Goal: Task Accomplishment & Management: Manage account settings

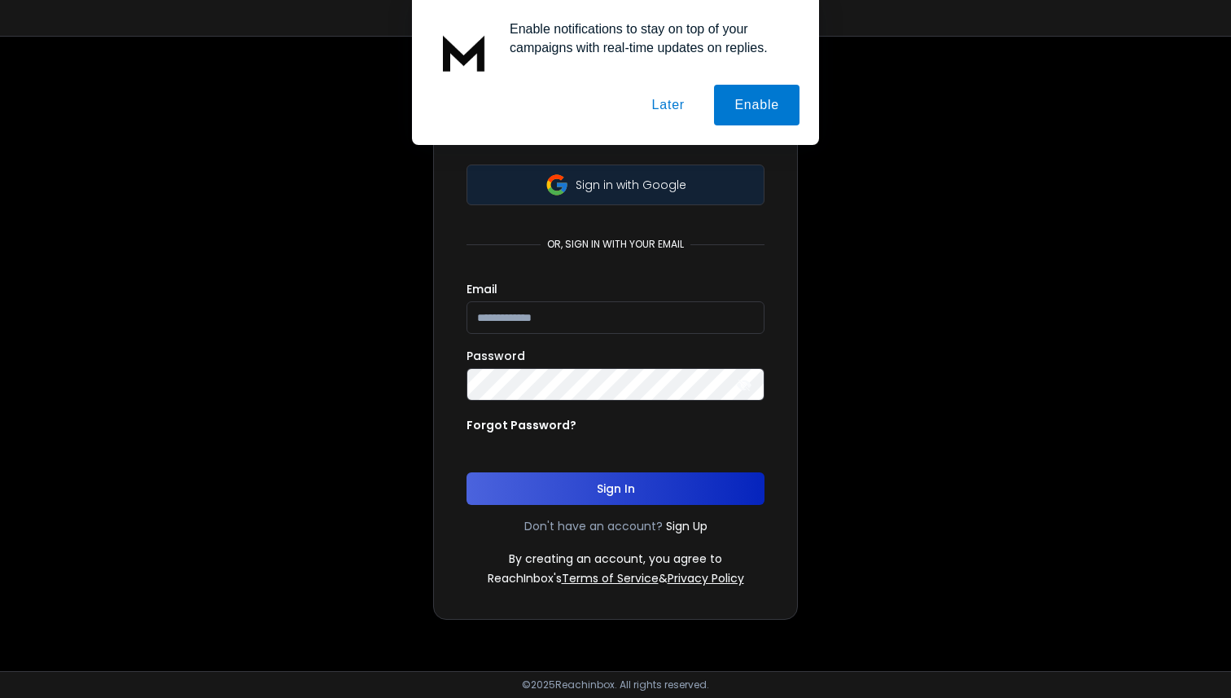
type input "**********"
click at [572, 178] on button "Sign in with Google" at bounding box center [616, 184] width 298 height 41
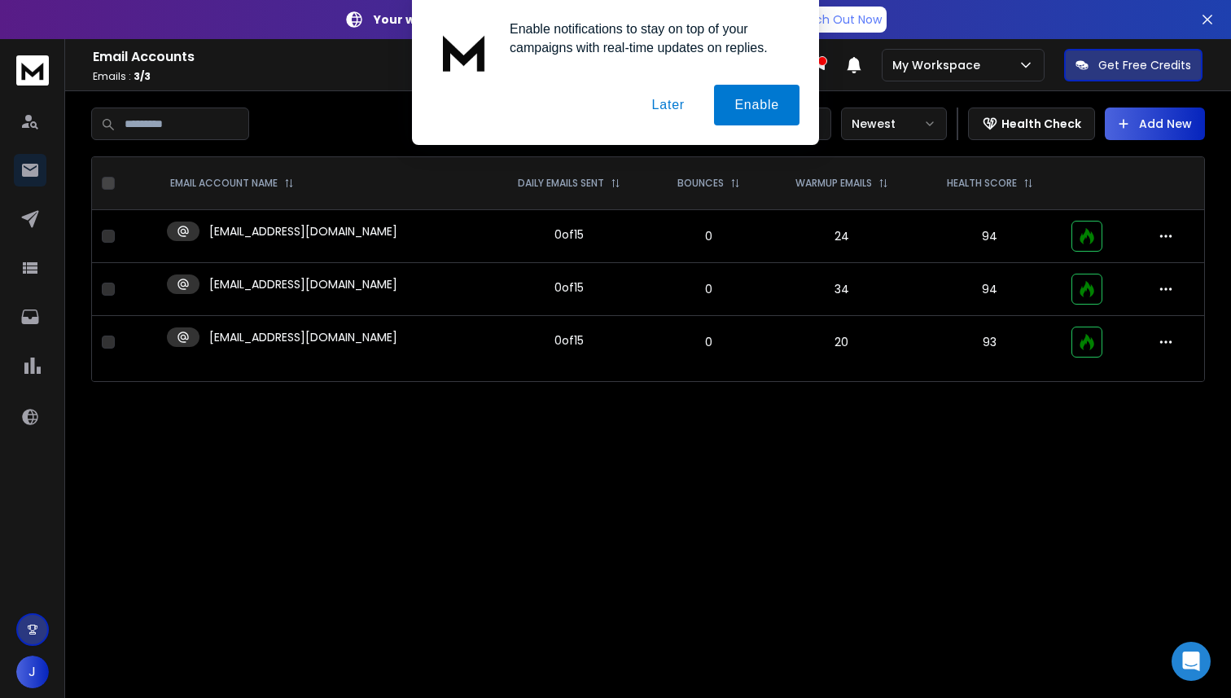
click at [664, 106] on button "Later" at bounding box center [667, 105] width 73 height 41
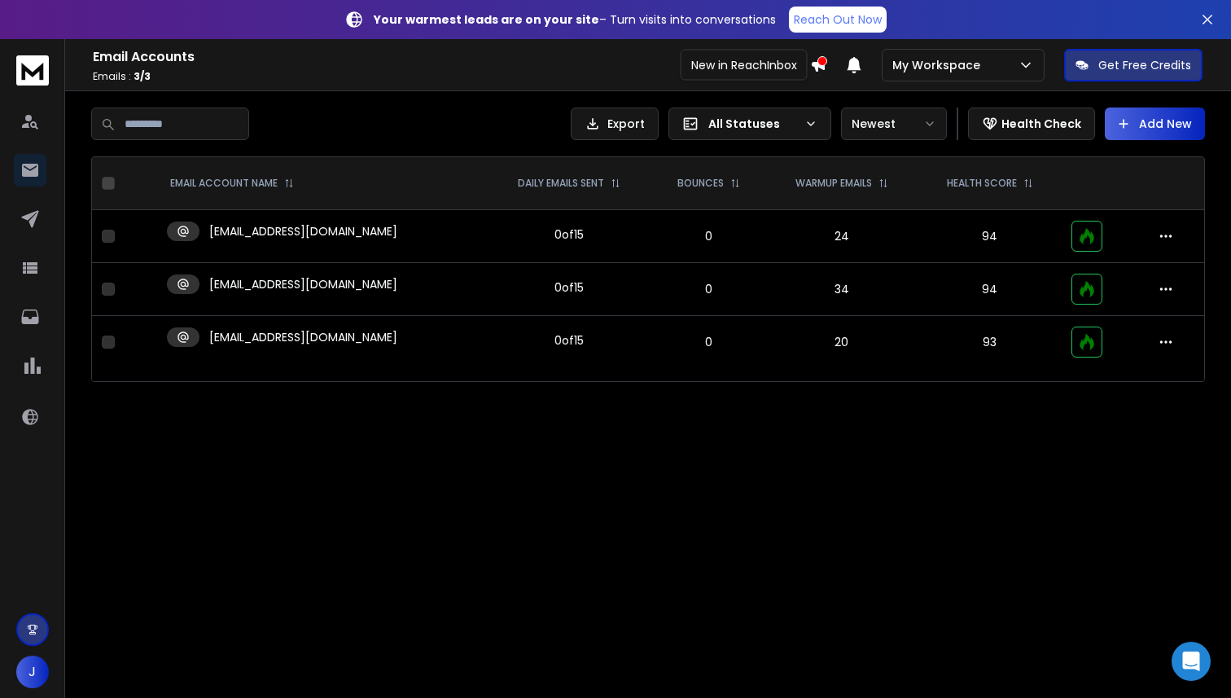
click at [823, 64] on div at bounding box center [822, 61] width 10 height 10
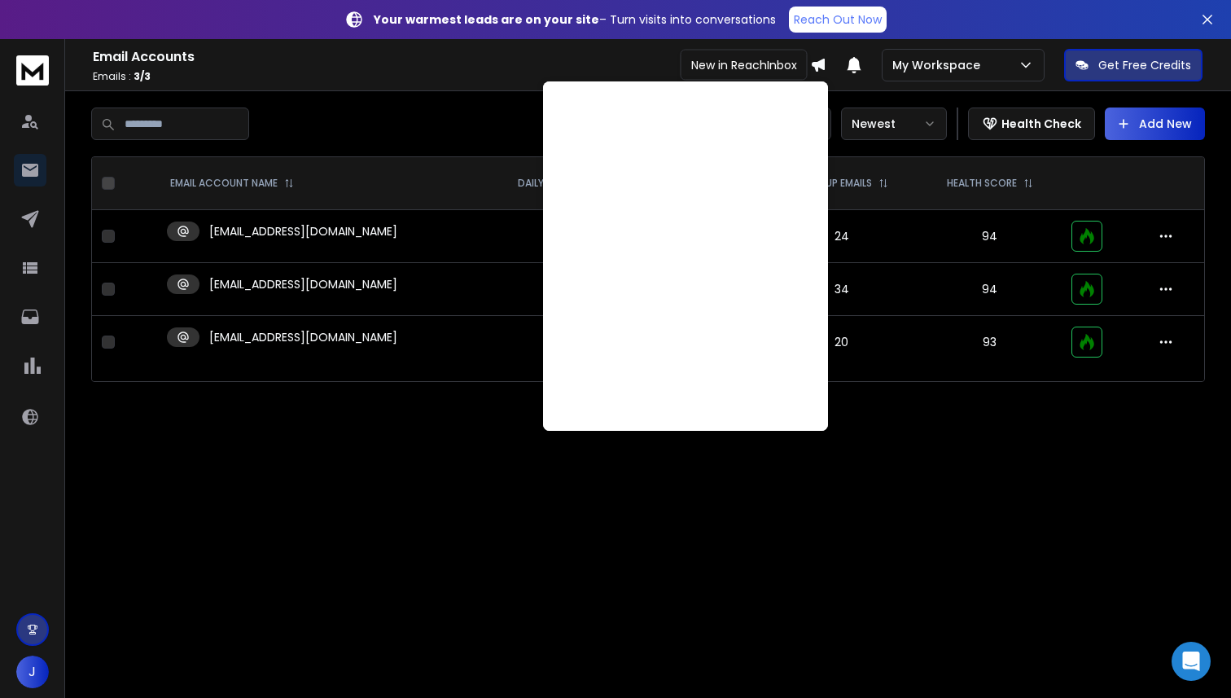
click at [821, 64] on icon at bounding box center [818, 65] width 13 height 13
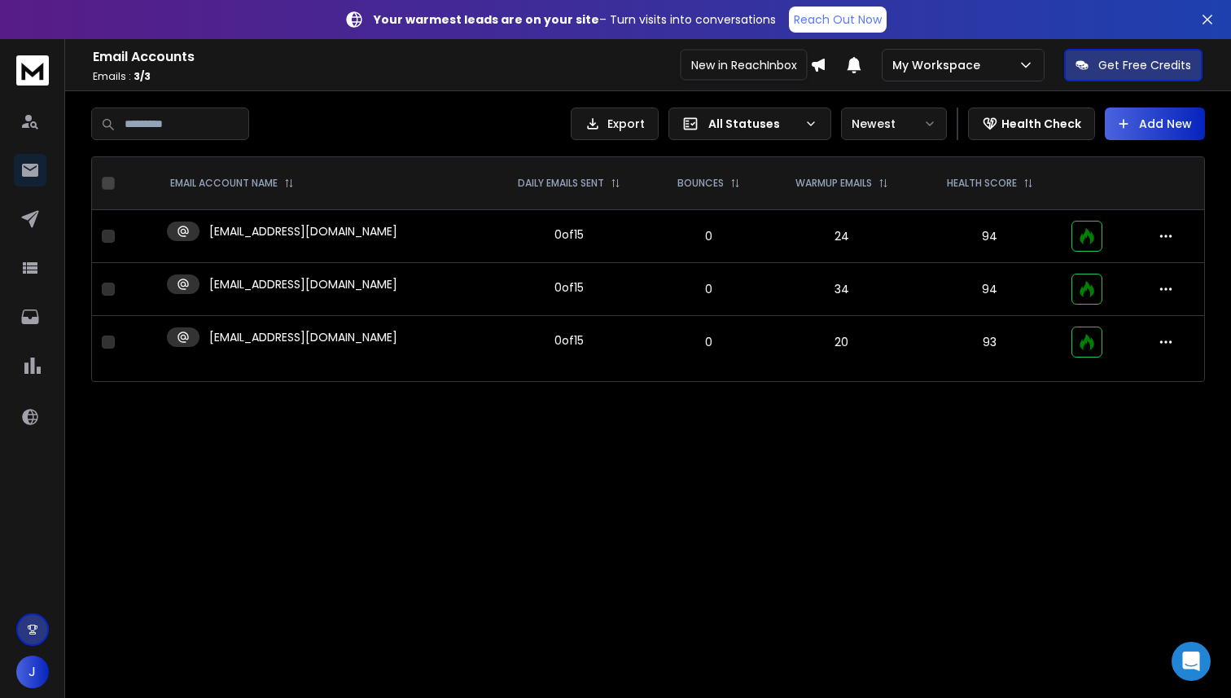
click at [994, 231] on td "94" at bounding box center [990, 236] width 144 height 53
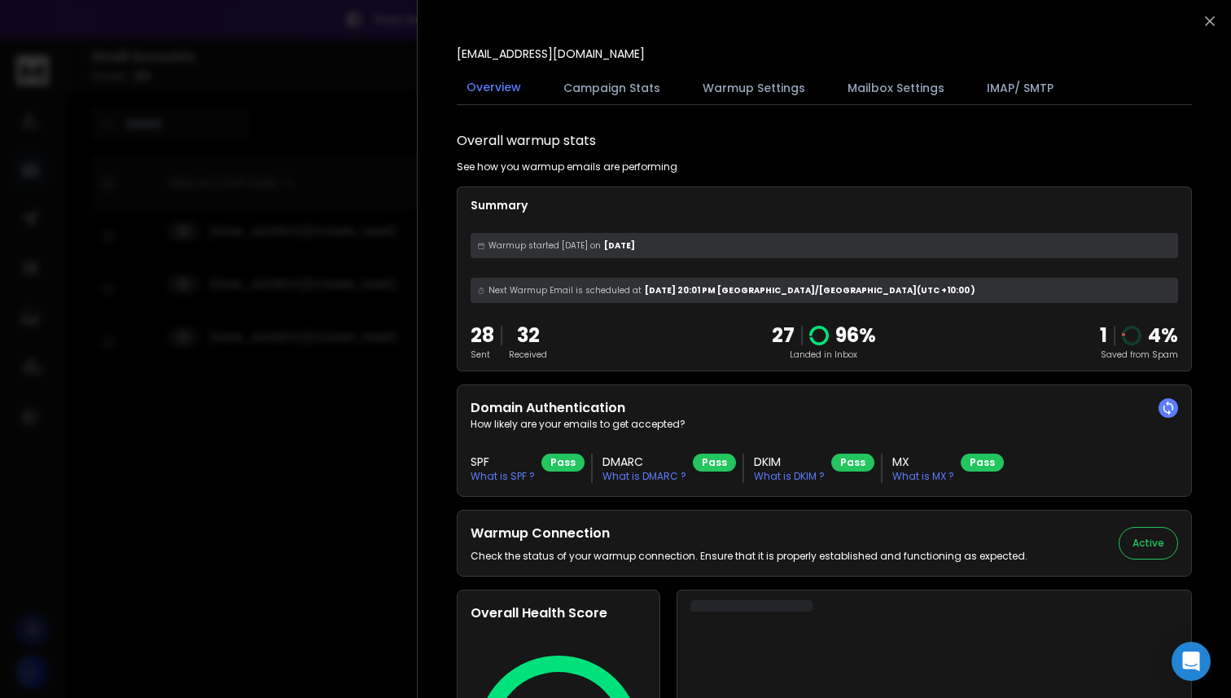
click at [617, 75] on button "Campaign Stats" at bounding box center [612, 88] width 116 height 36
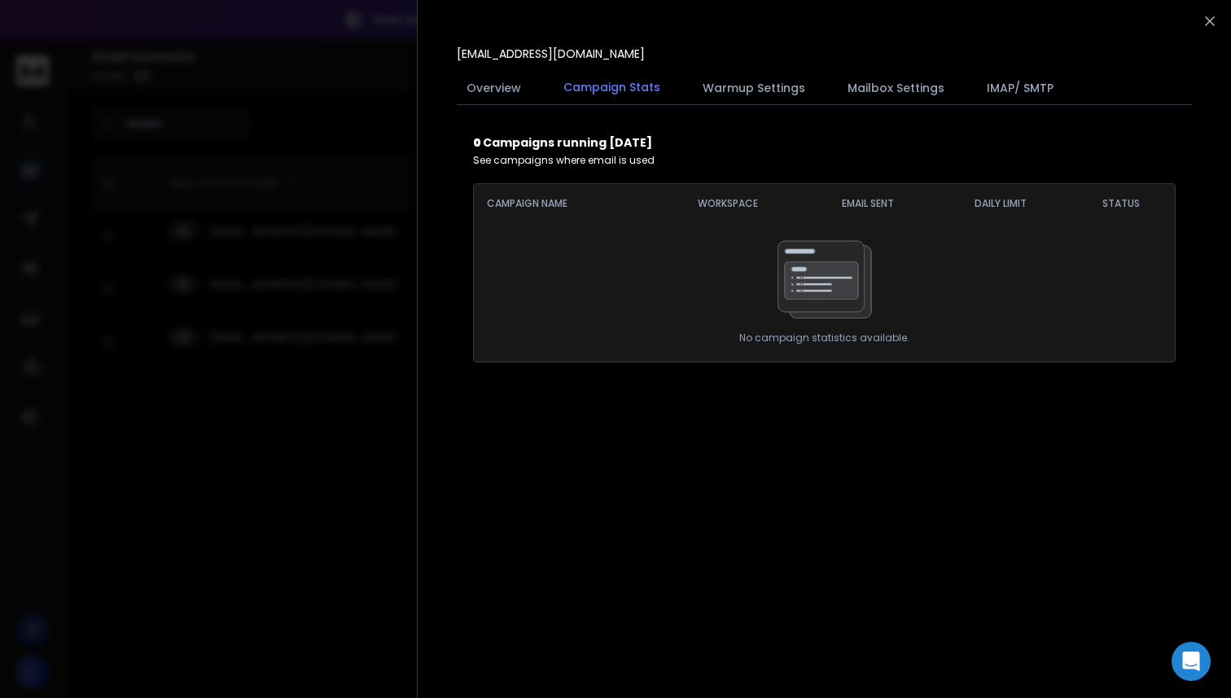
click at [747, 75] on button "Warmup Settings" at bounding box center [754, 88] width 122 height 36
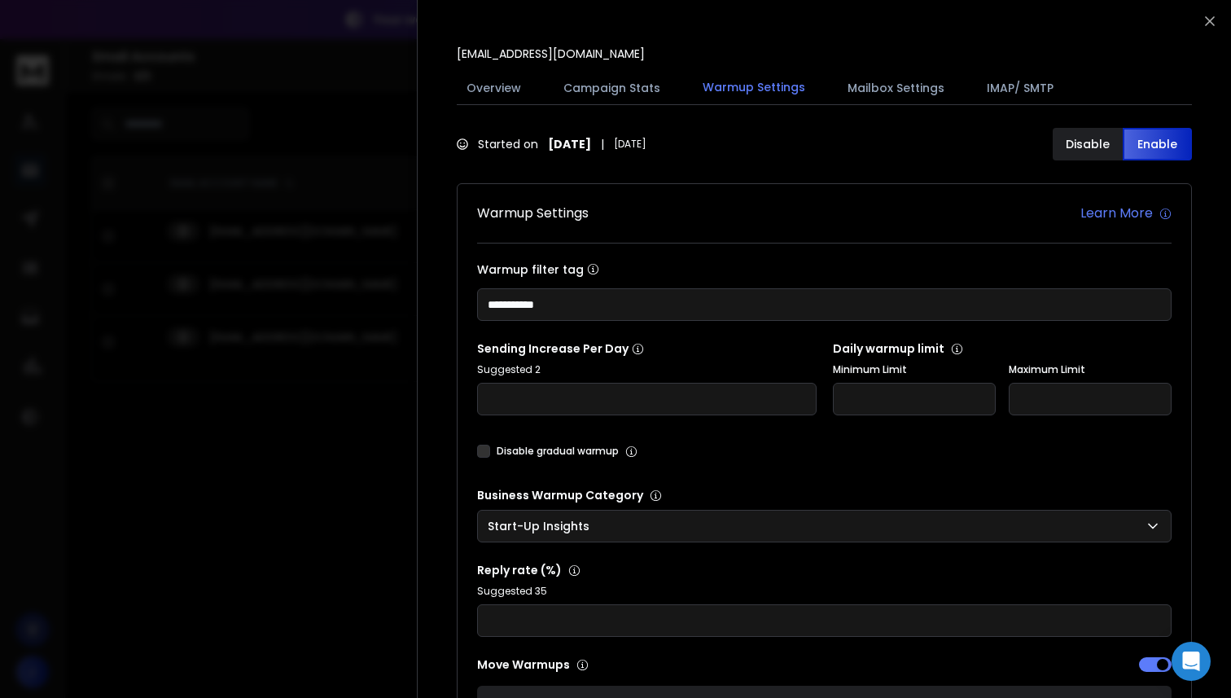
click at [890, 86] on button "Mailbox Settings" at bounding box center [896, 88] width 116 height 36
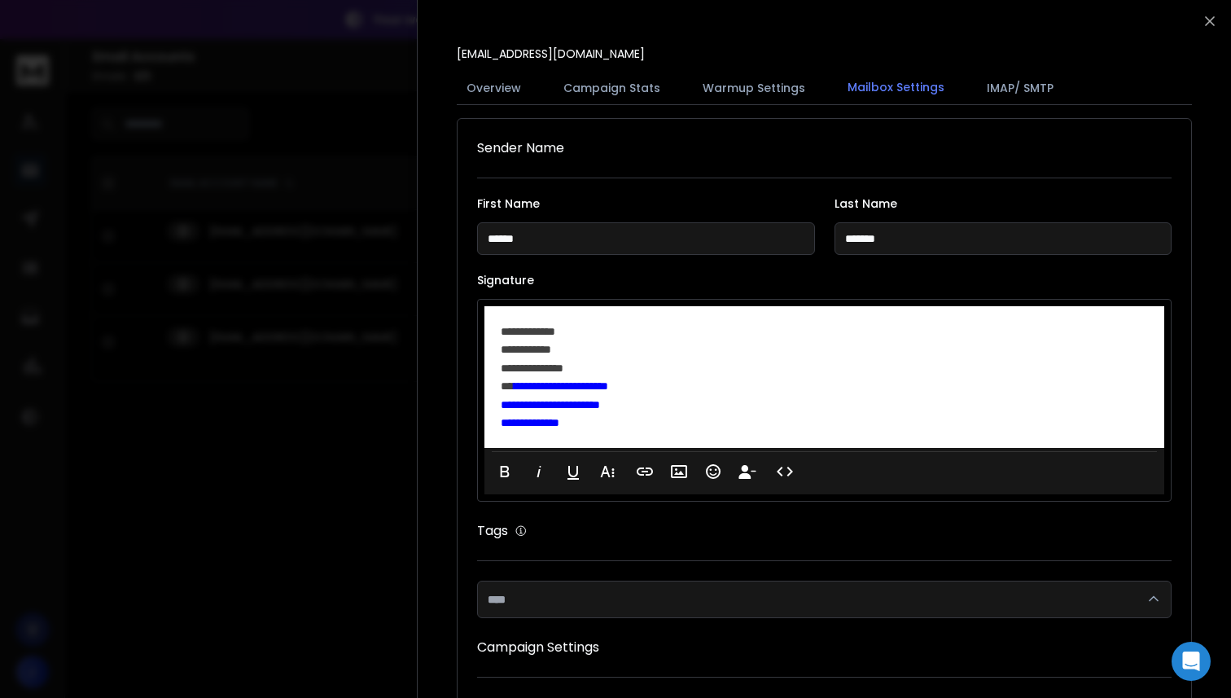
click at [482, 80] on button "Overview" at bounding box center [494, 88] width 74 height 36
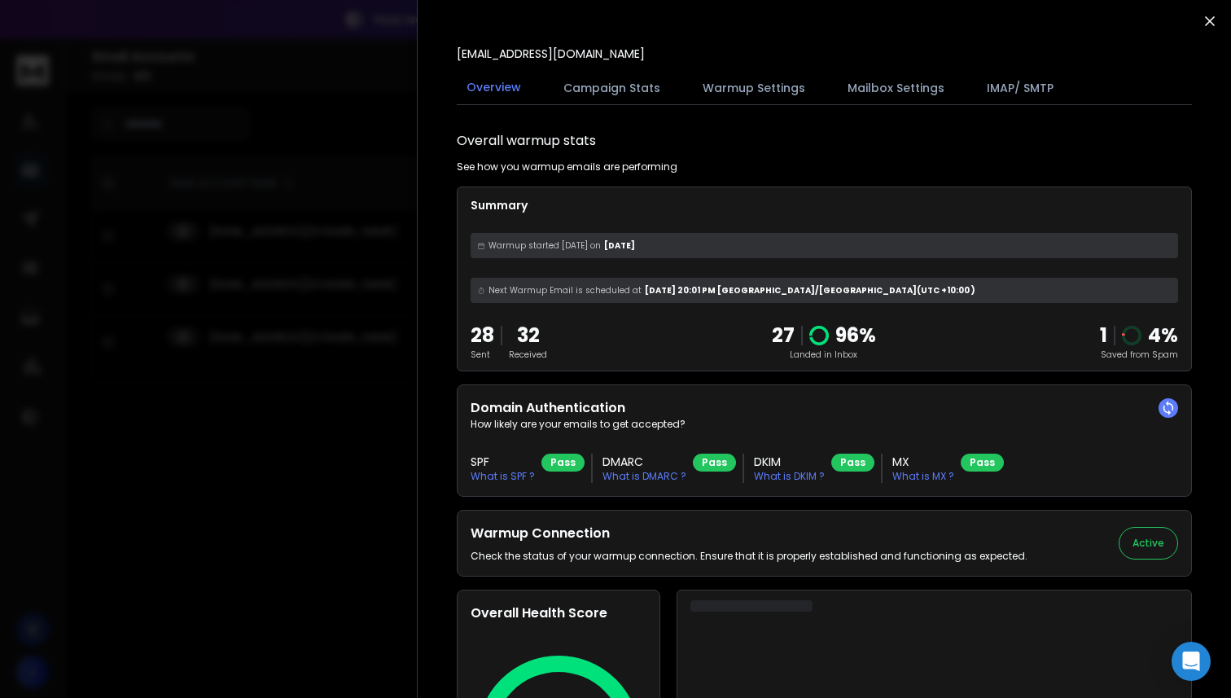
click at [1205, 17] on icon "button" at bounding box center [1210, 21] width 16 height 16
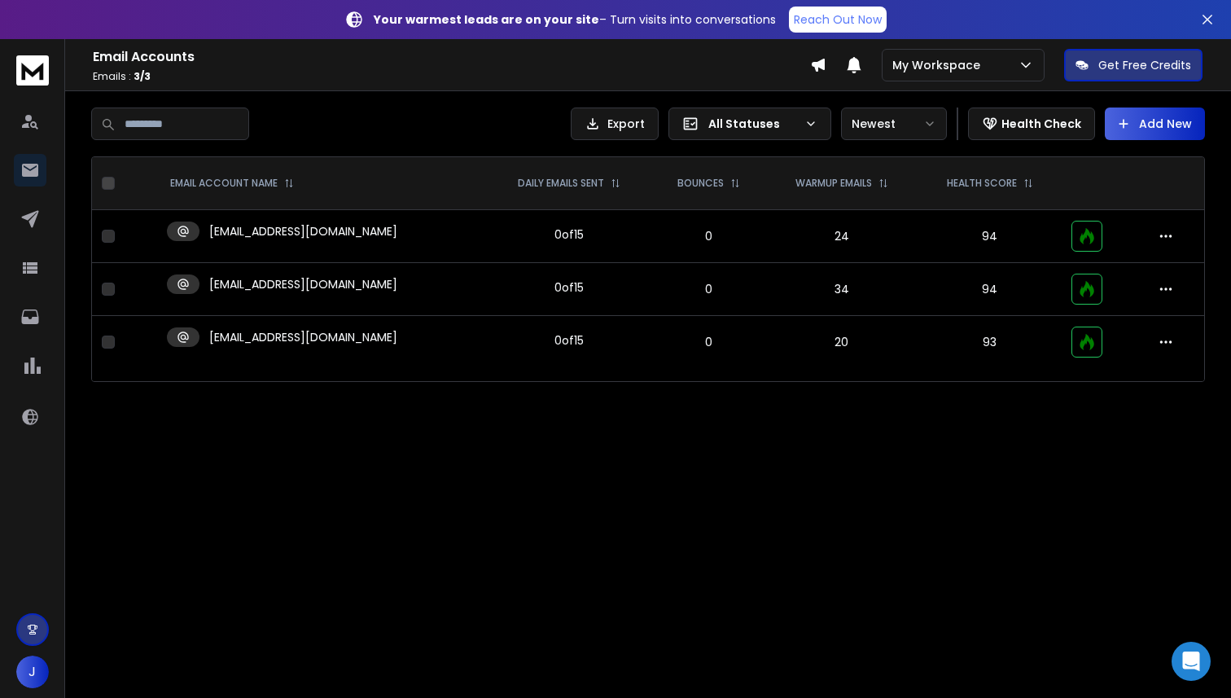
click at [256, 227] on p "[EMAIL_ADDRESS][DOMAIN_NAME]" at bounding box center [303, 231] width 188 height 16
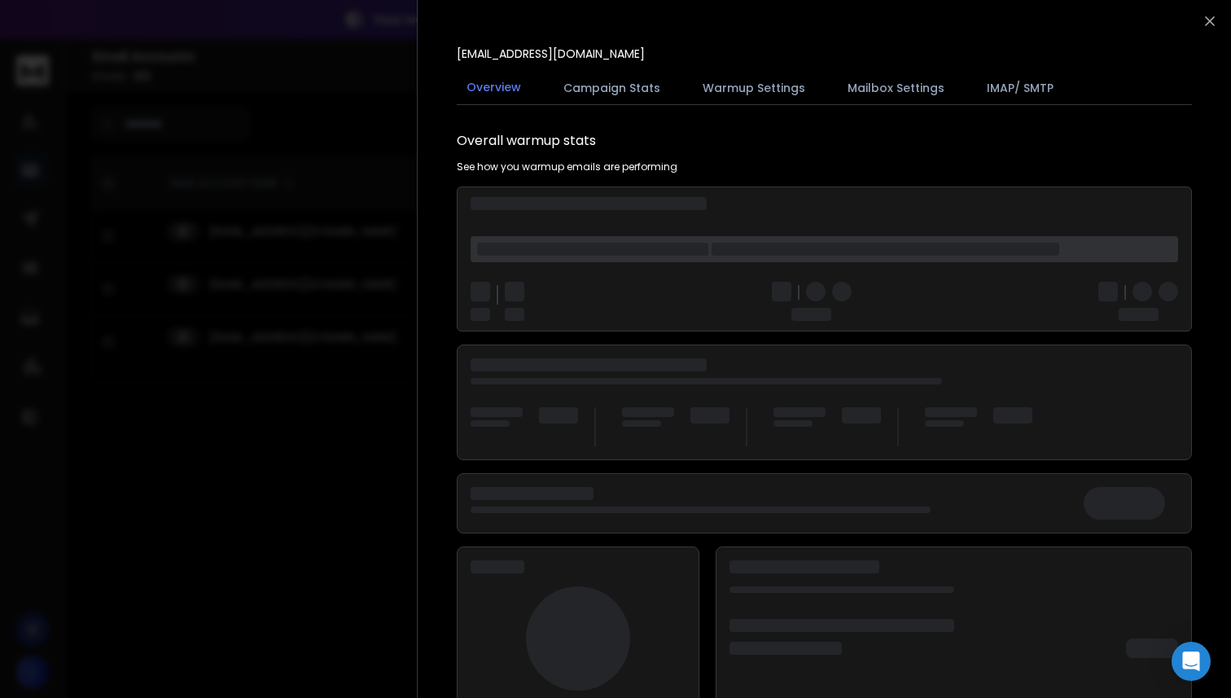
click at [256, 227] on div at bounding box center [615, 349] width 1231 height 698
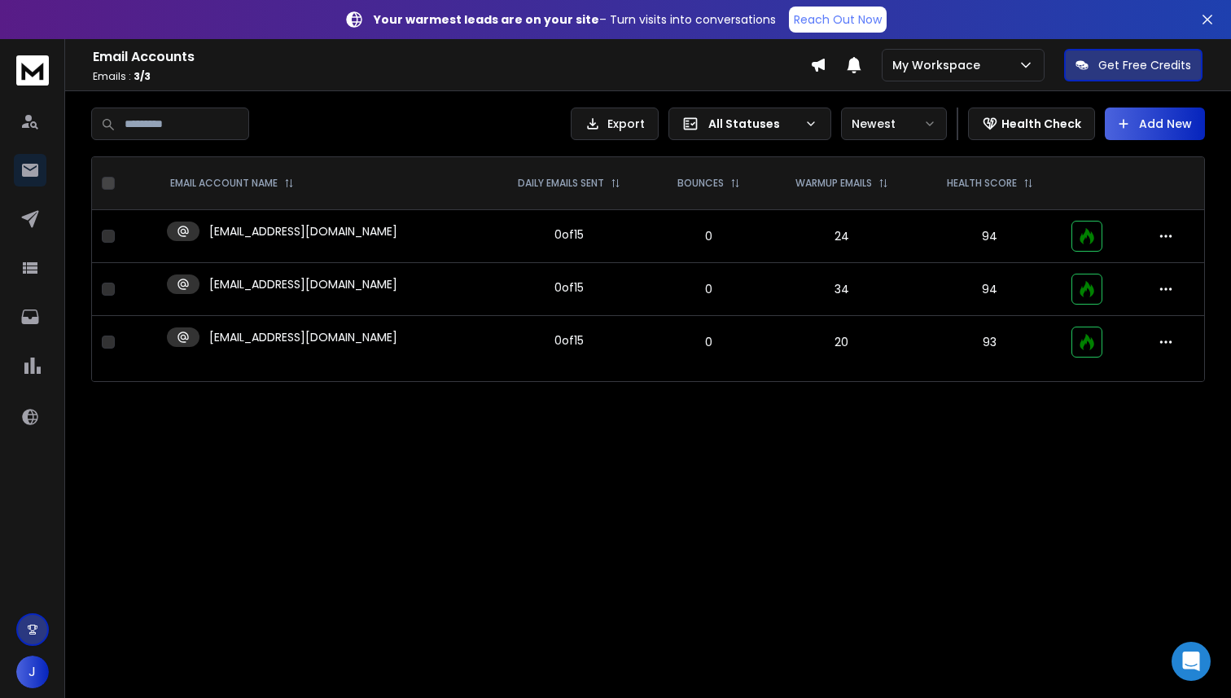
click at [277, 239] on div "[EMAIL_ADDRESS][DOMAIN_NAME]" at bounding box center [282, 231] width 230 height 20
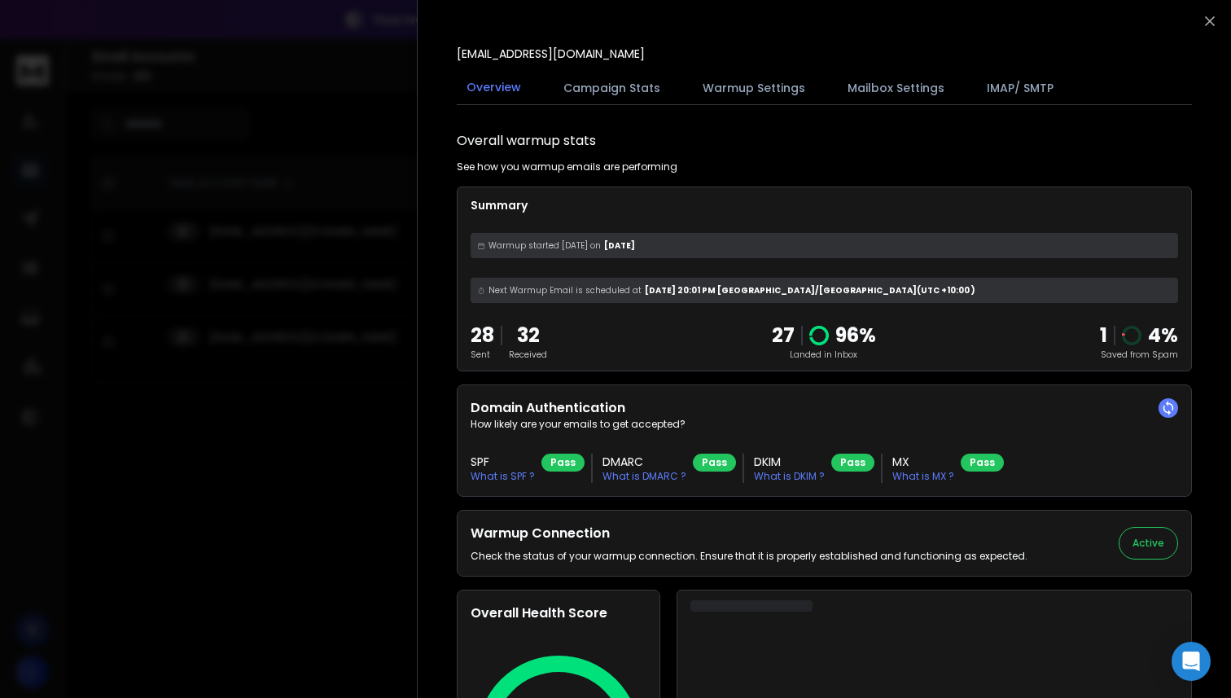
click at [533, 55] on p "[EMAIL_ADDRESS][DOMAIN_NAME]" at bounding box center [551, 54] width 188 height 16
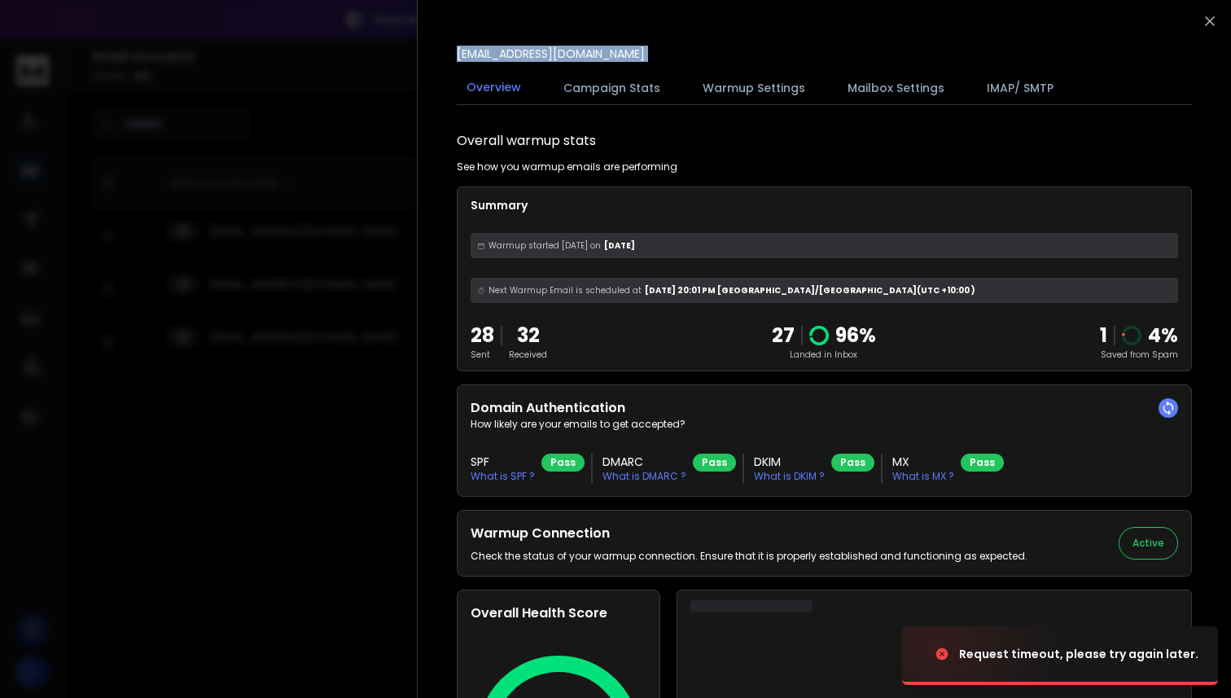
copy p "[EMAIL_ADDRESS][DOMAIN_NAME]"
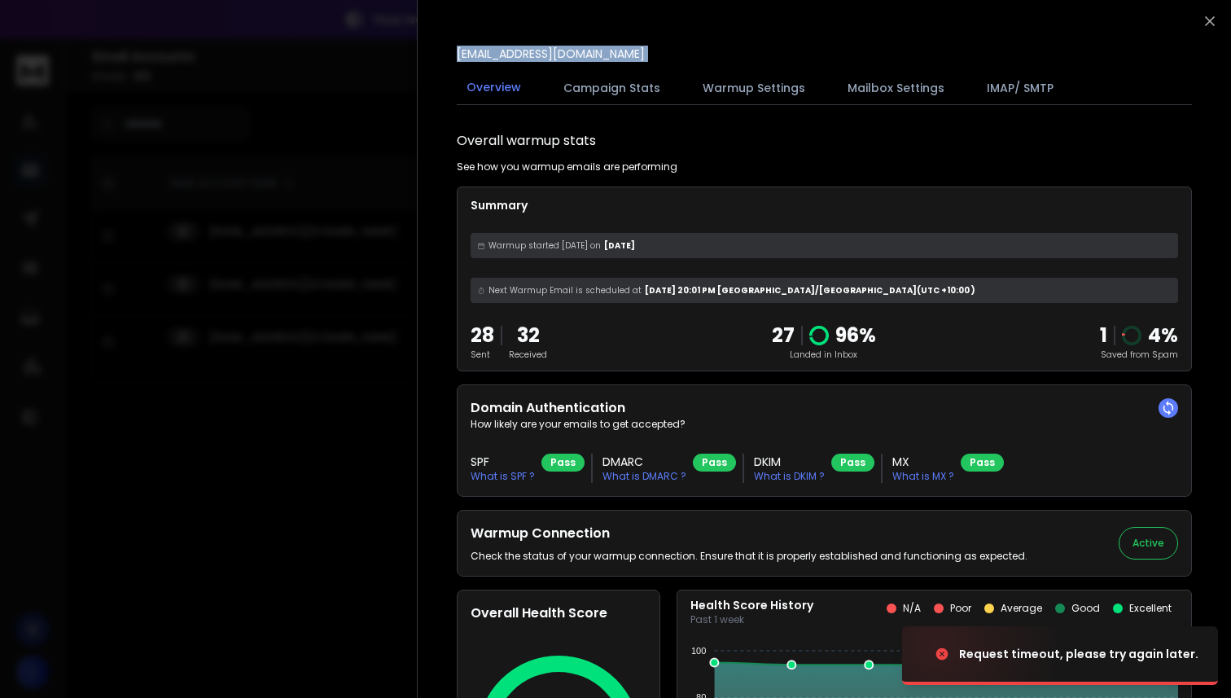
click at [365, 72] on div at bounding box center [615, 349] width 1231 height 698
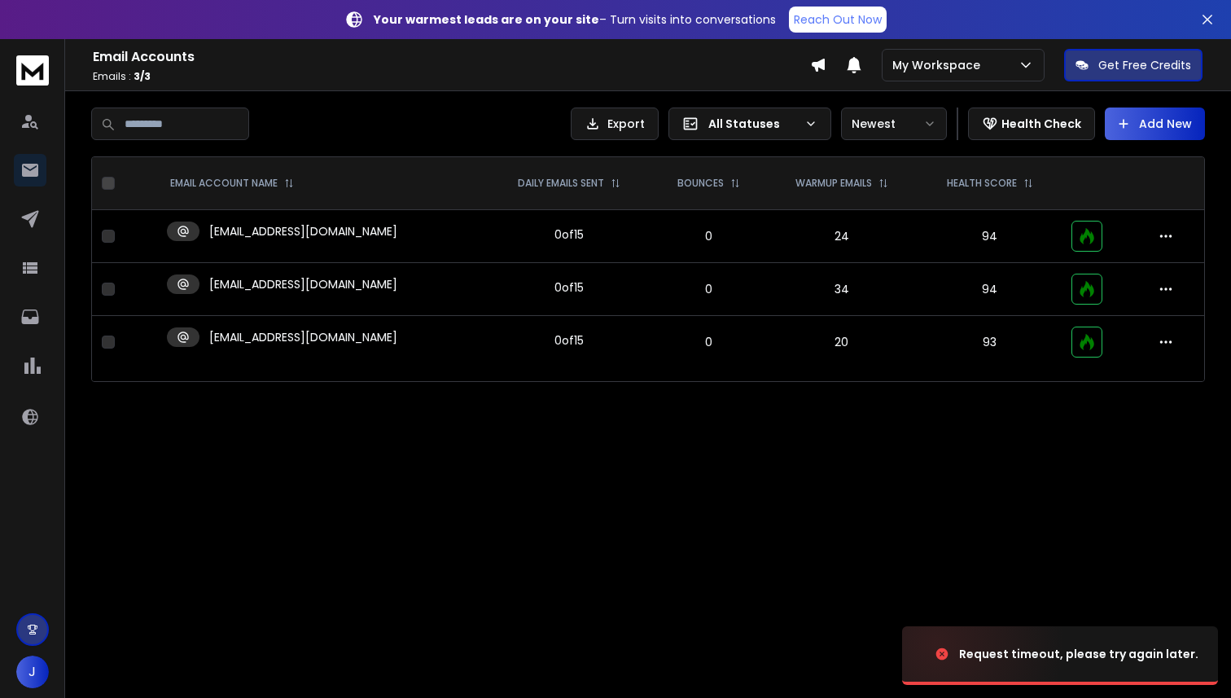
click at [300, 285] on p "[EMAIL_ADDRESS][DOMAIN_NAME]" at bounding box center [303, 284] width 188 height 16
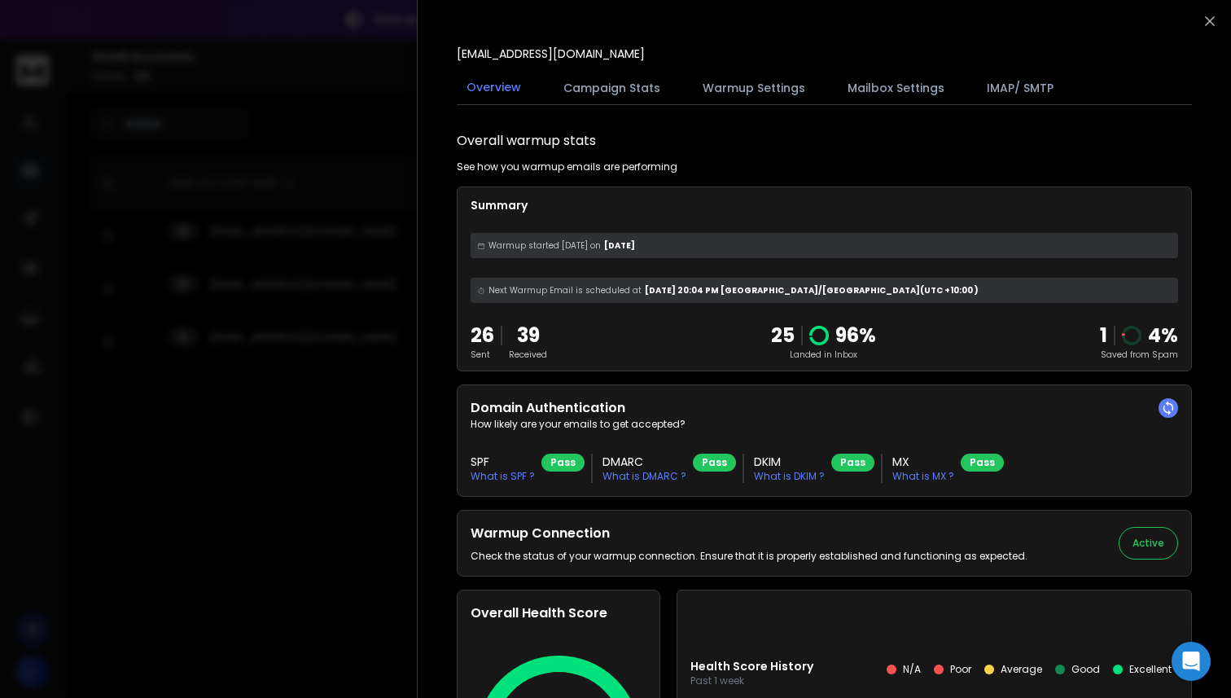
click at [311, 249] on div at bounding box center [615, 349] width 1231 height 698
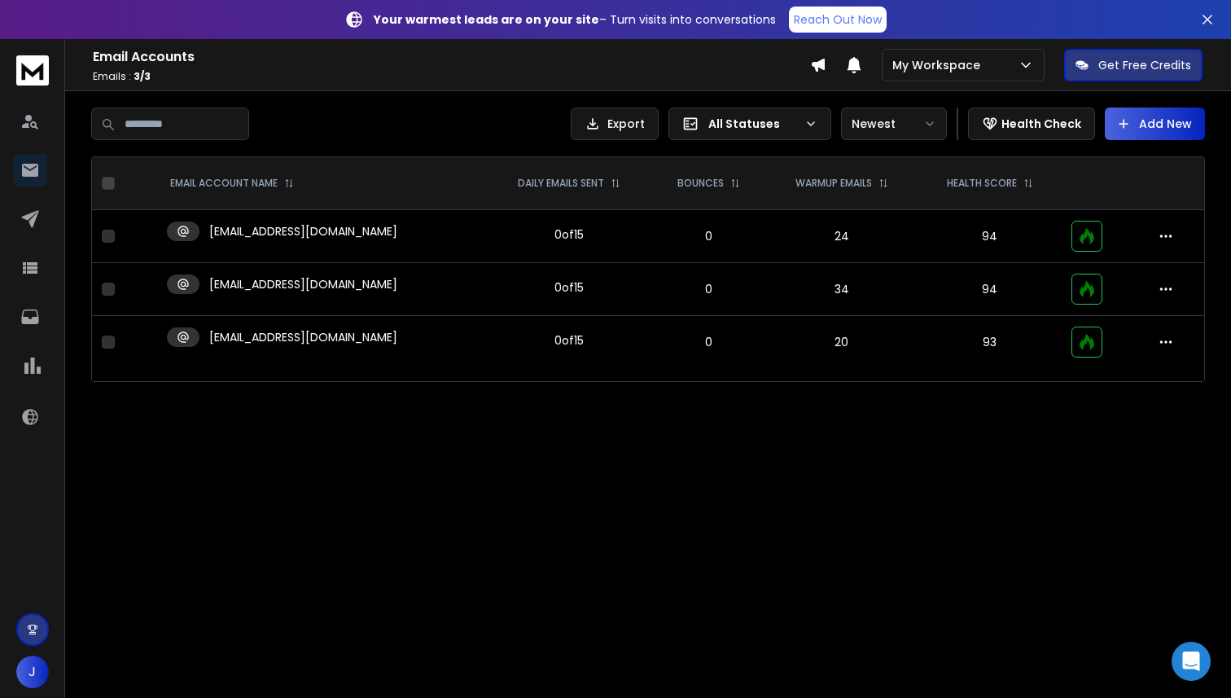
click at [605, 440] on div "Your warmest leads are on your site – Turn visits into conversations Reach Out …" at bounding box center [615, 349] width 1231 height 698
